Goal: Communication & Community: Answer question/provide support

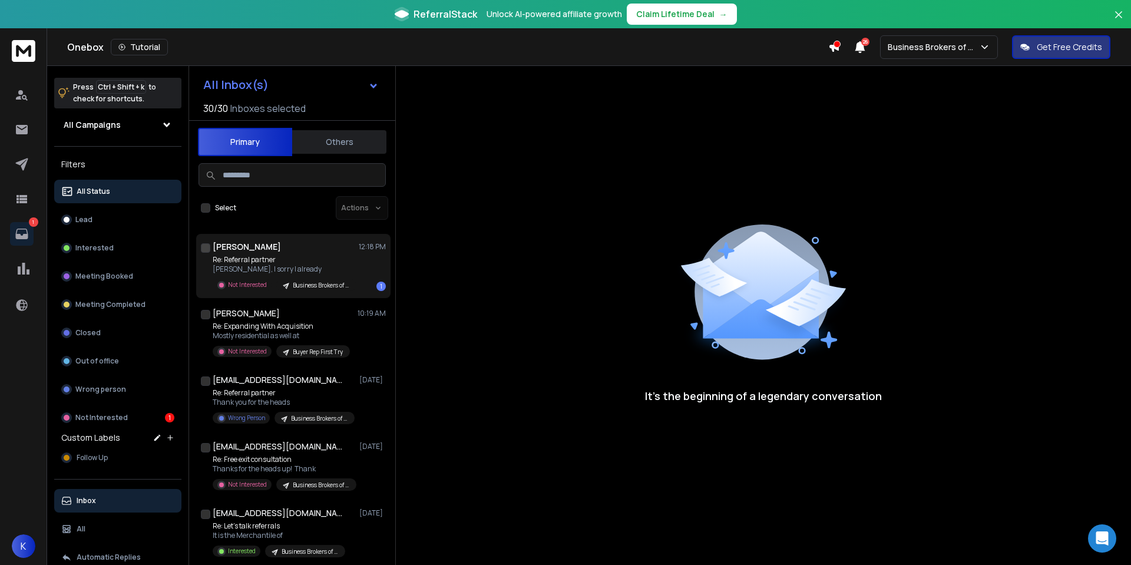
click at [320, 267] on p "Kyle, I sorry I already" at bounding box center [283, 269] width 141 height 9
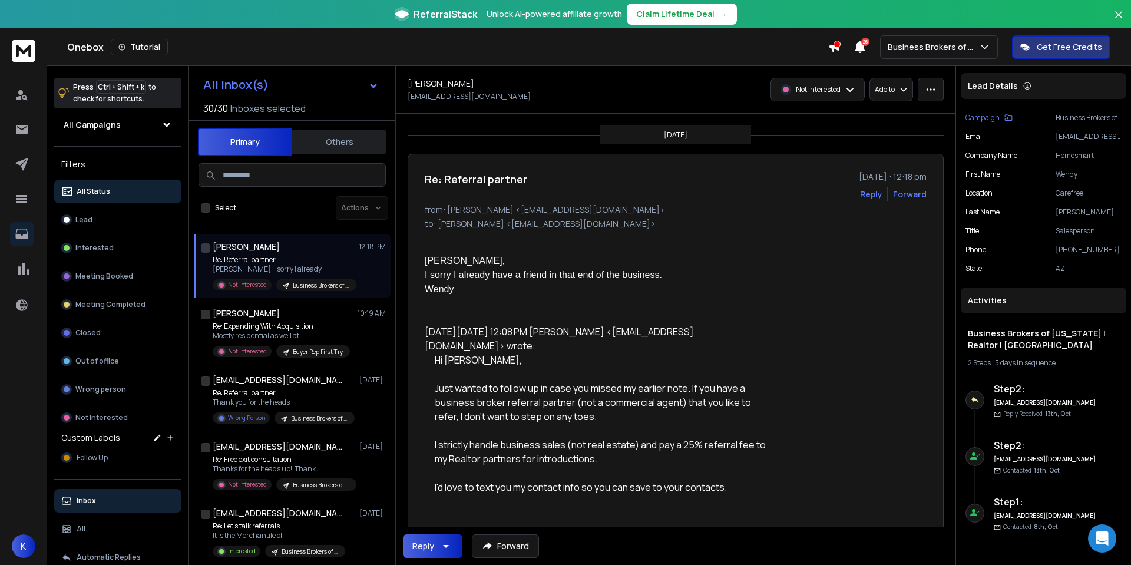
click at [883, 198] on button "Reply" at bounding box center [871, 195] width 22 height 12
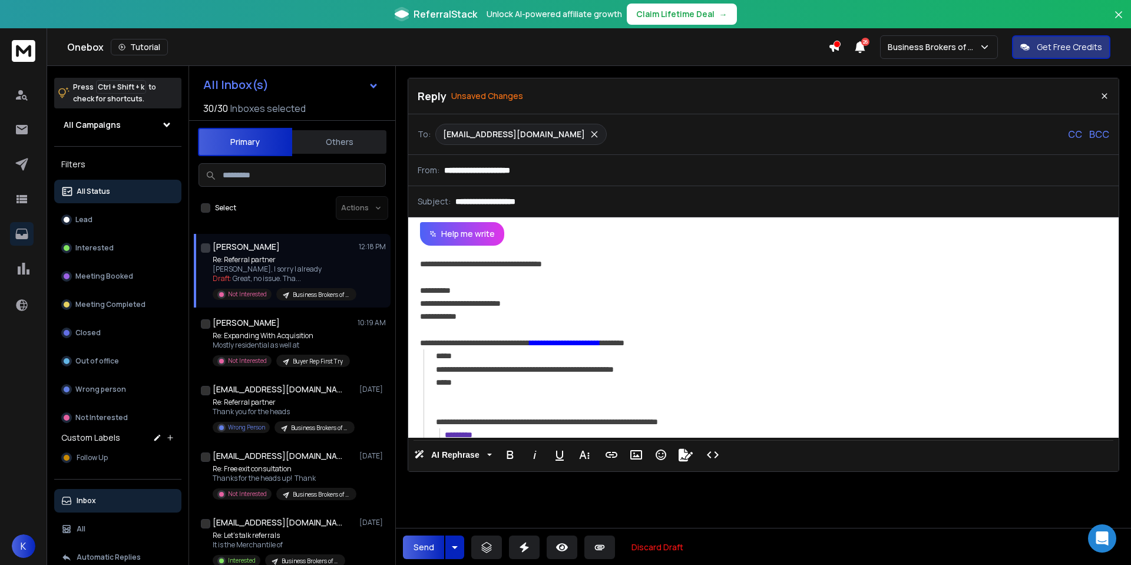
click at [417, 550] on button "Send" at bounding box center [423, 548] width 41 height 24
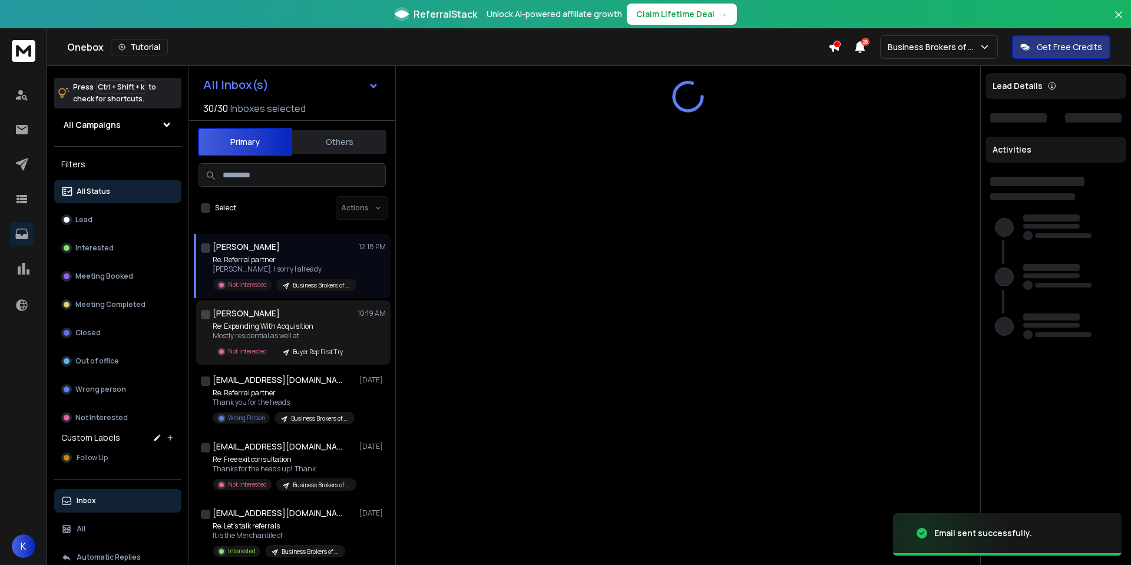
click at [270, 327] on p "Re: Expanding With Acquisition" at bounding box center [281, 326] width 137 height 9
